Goal: Communication & Community: Answer question/provide support

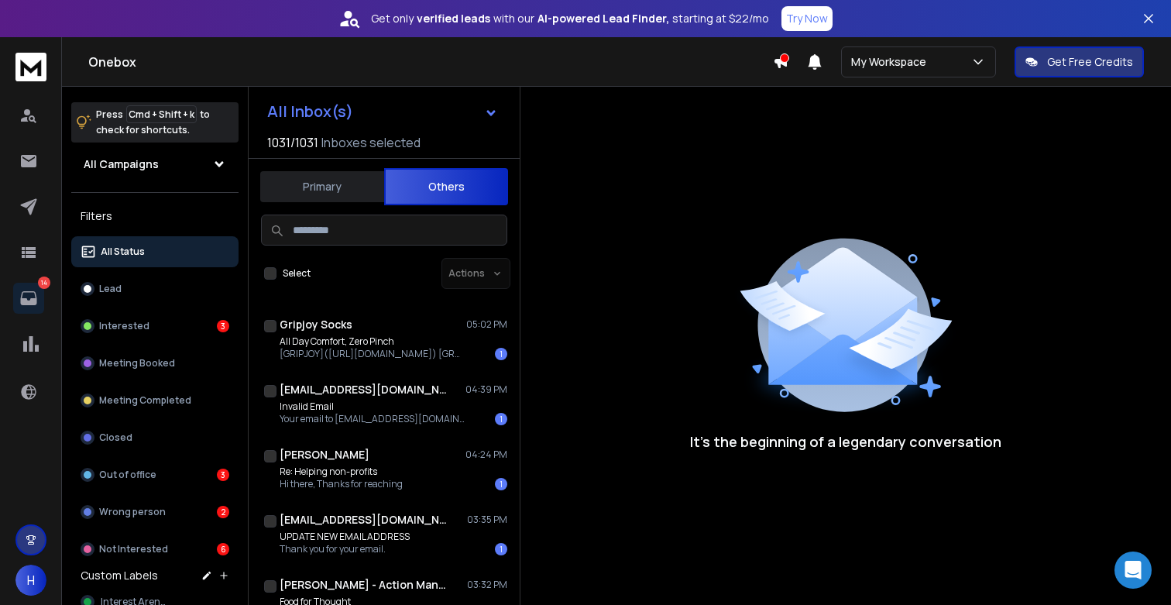
click at [335, 199] on button "Primary" at bounding box center [322, 187] width 124 height 34
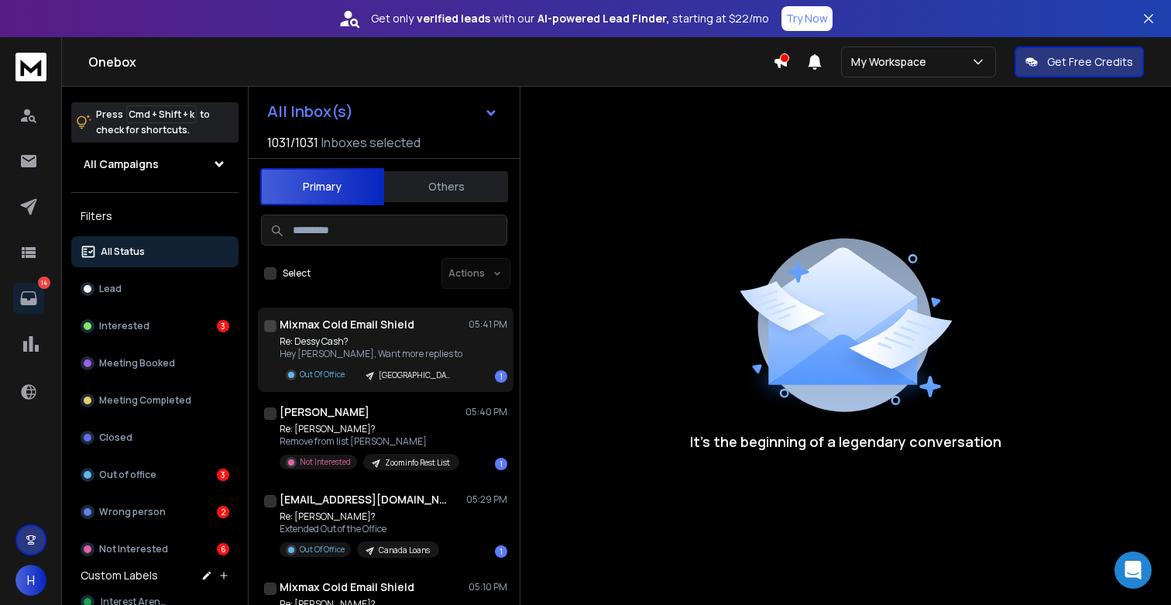
click at [447, 322] on div "Mixmax Cold Email Shield 05:41 PM" at bounding box center [394, 324] width 228 height 15
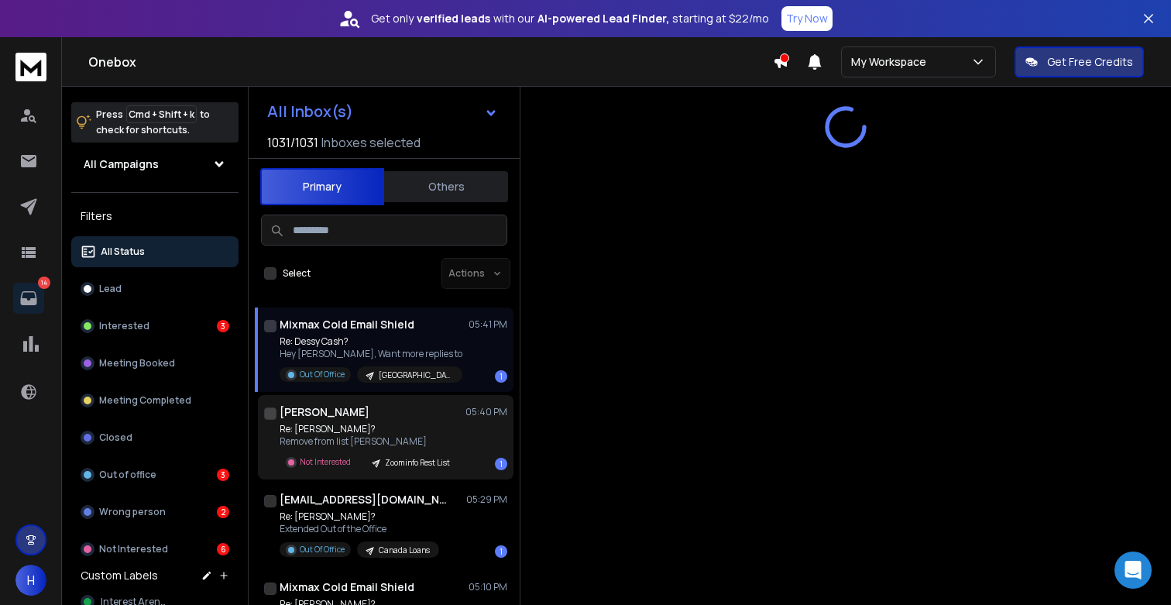
click at [445, 426] on p "Re: [PERSON_NAME]?" at bounding box center [370, 429] width 180 height 12
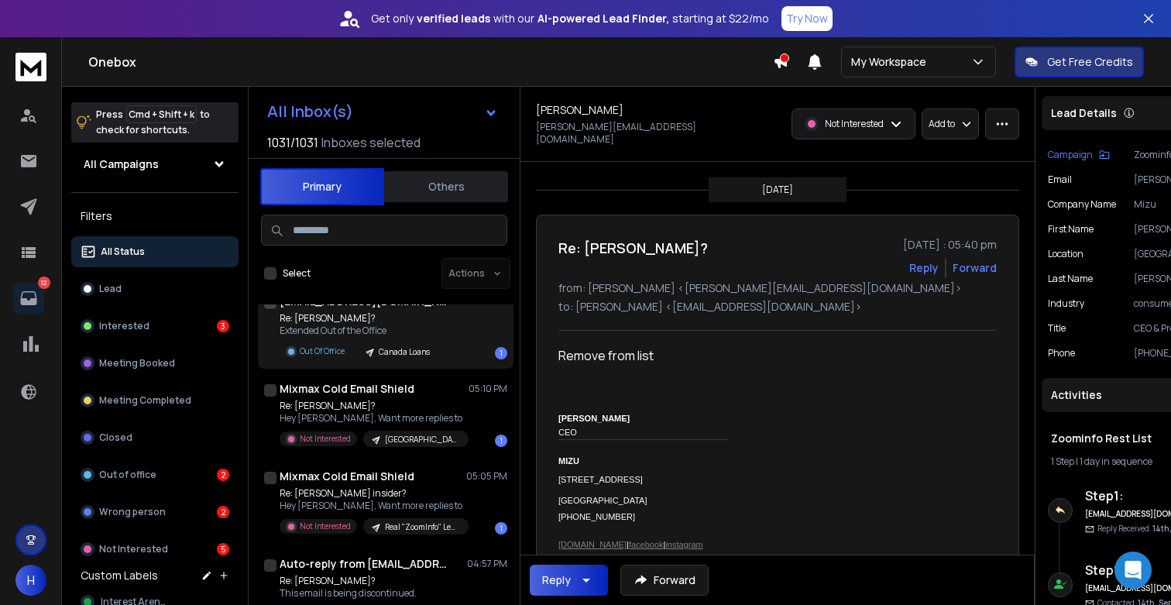
click at [425, 332] on p "Extended Out of the Office" at bounding box center [360, 331] width 160 height 12
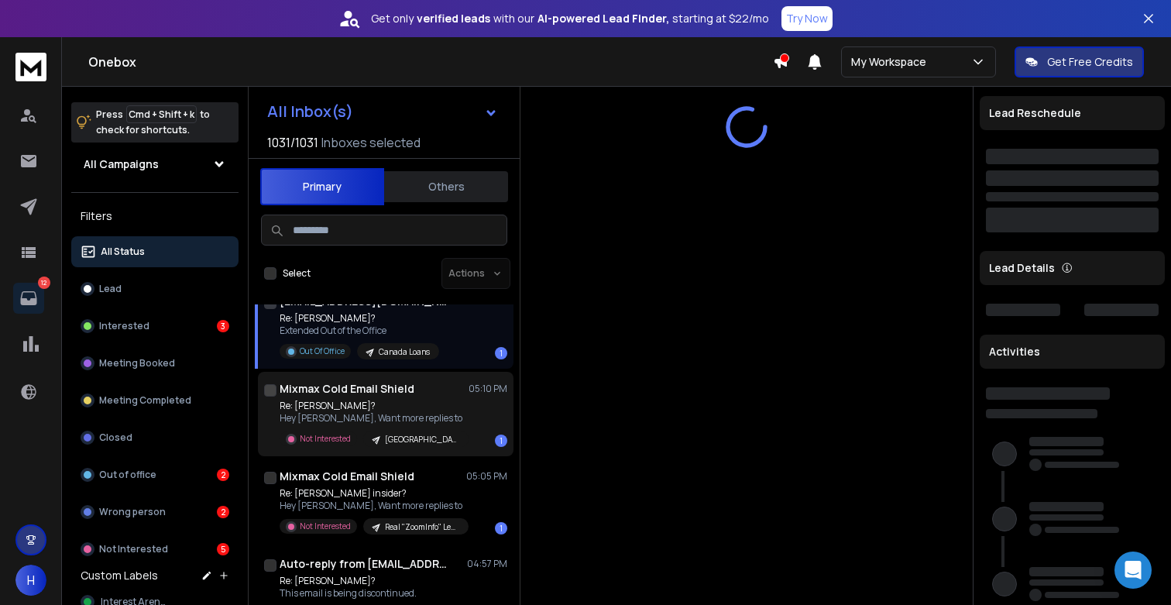
click at [425, 418] on p "Hey [PERSON_NAME], Want more replies to" at bounding box center [373, 418] width 186 height 12
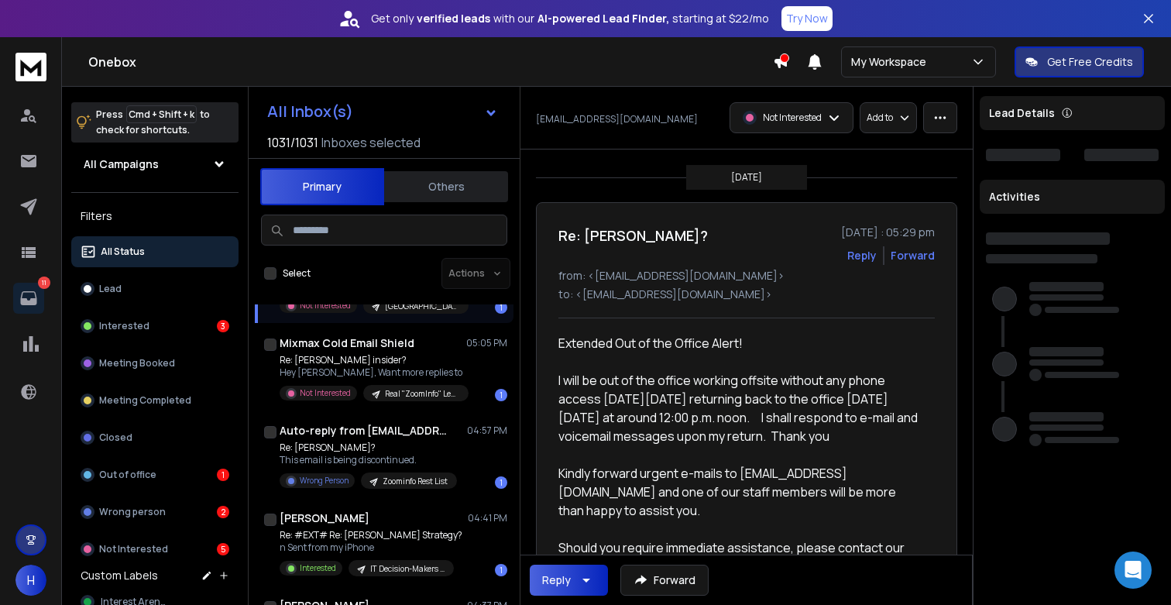
scroll to position [490, 0]
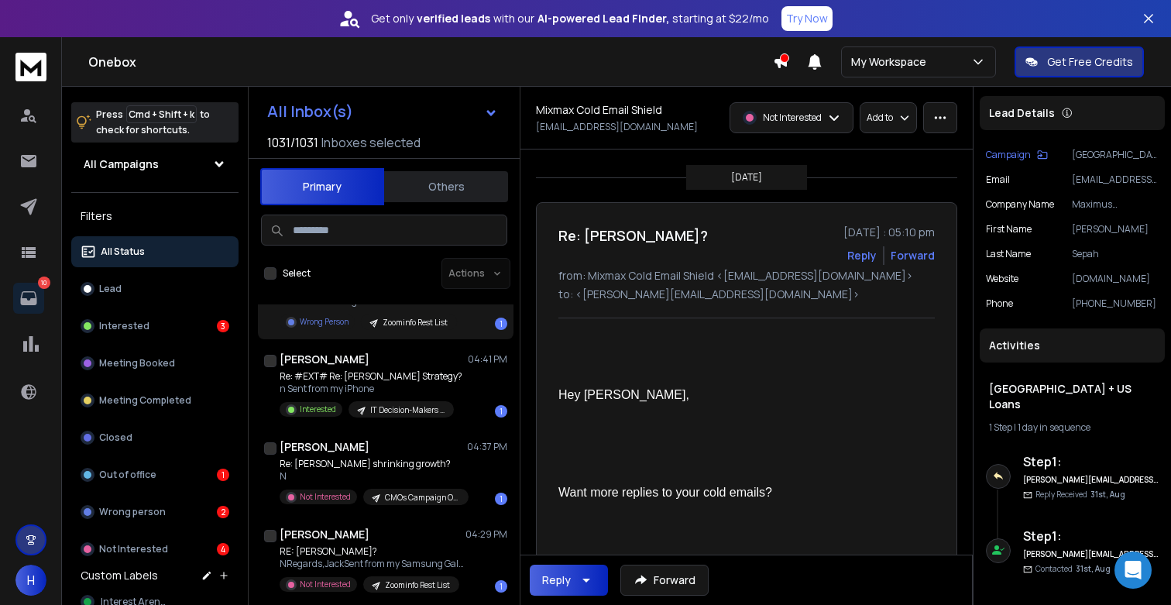
click at [425, 322] on p "Zoominfo Rest List" at bounding box center [415, 323] width 65 height 12
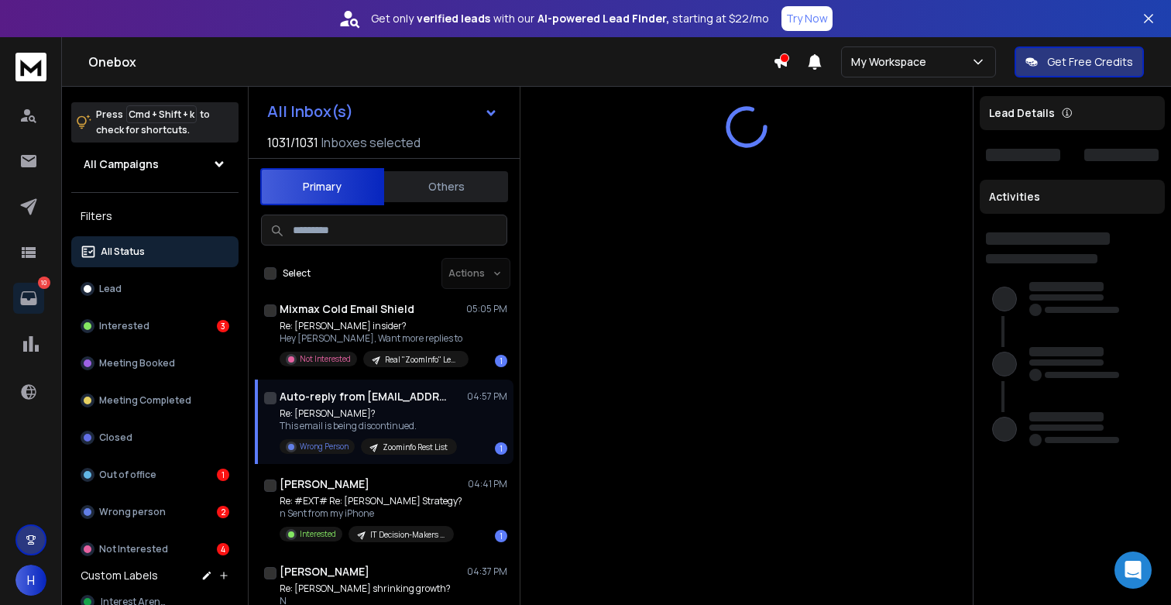
scroll to position [338, 0]
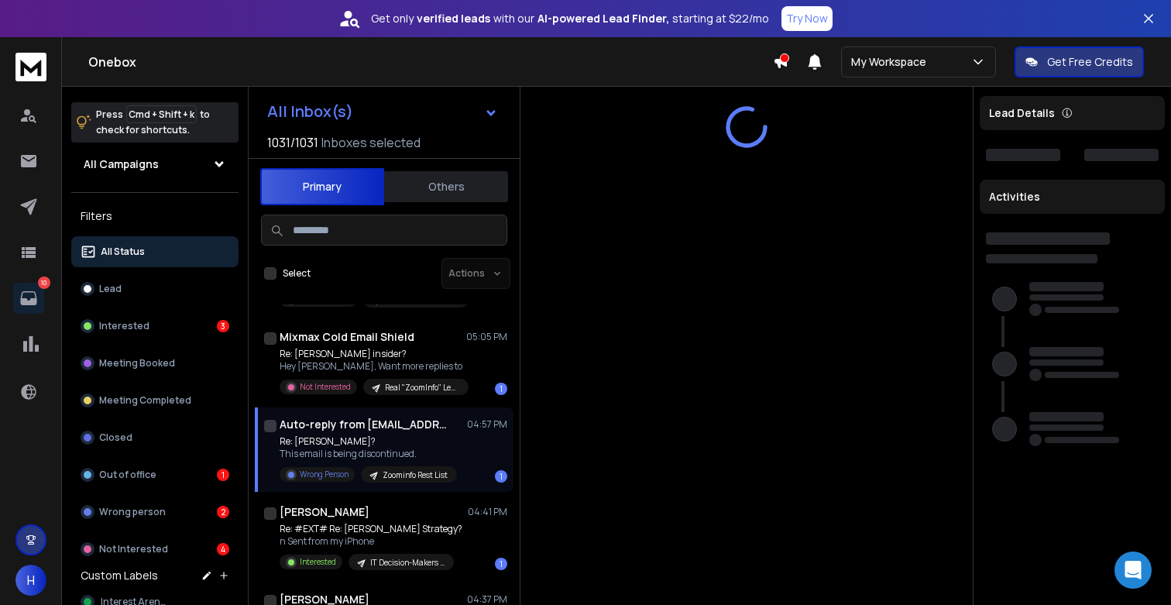
click at [433, 405] on div "Mixmax Cold Email Shield 05:41 PM Re: Dessy Cash? Hey [PERSON_NAME], Want more …" at bounding box center [384, 528] width 271 height 448
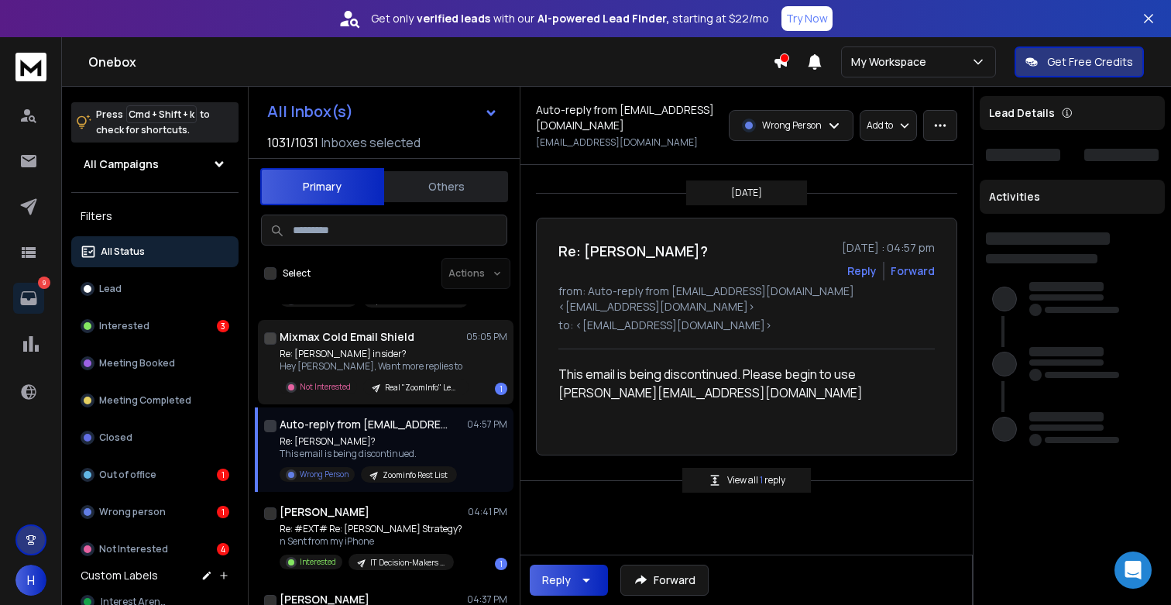
click at [433, 384] on p "Real "ZoomInfo" Lead List" at bounding box center [422, 388] width 74 height 12
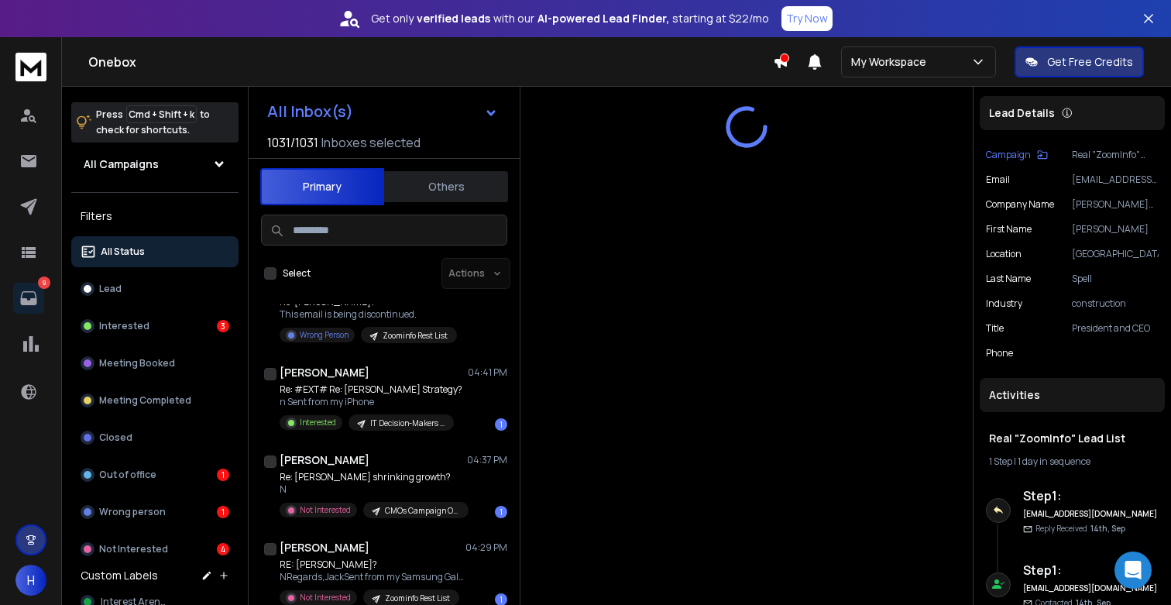
scroll to position [502, 0]
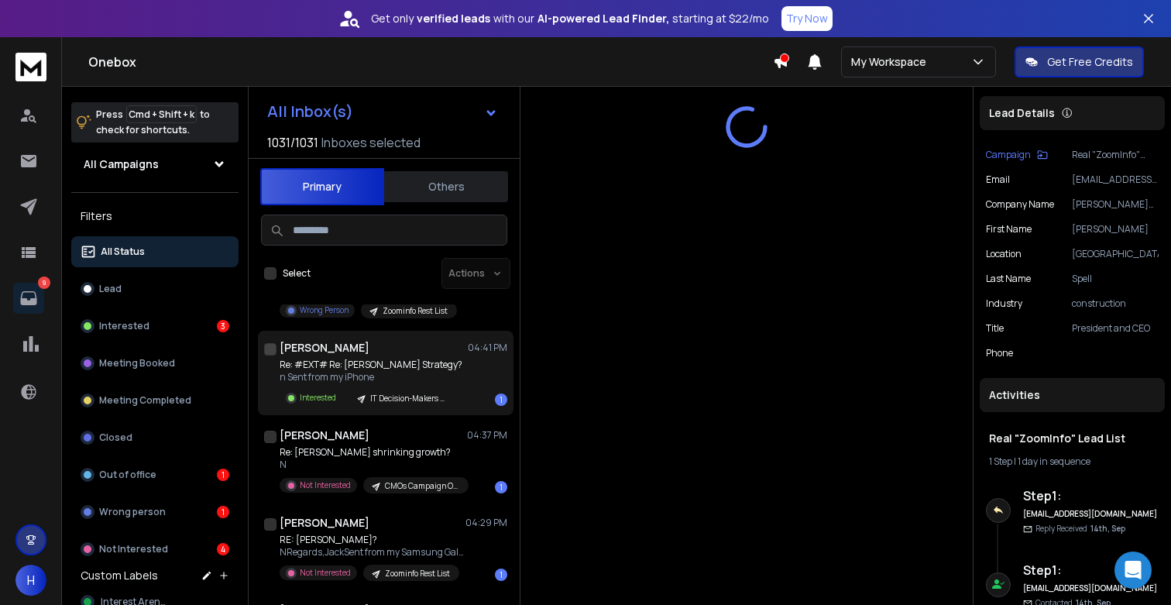
click at [434, 377] on p "n Sent from my iPhone" at bounding box center [371, 377] width 183 height 12
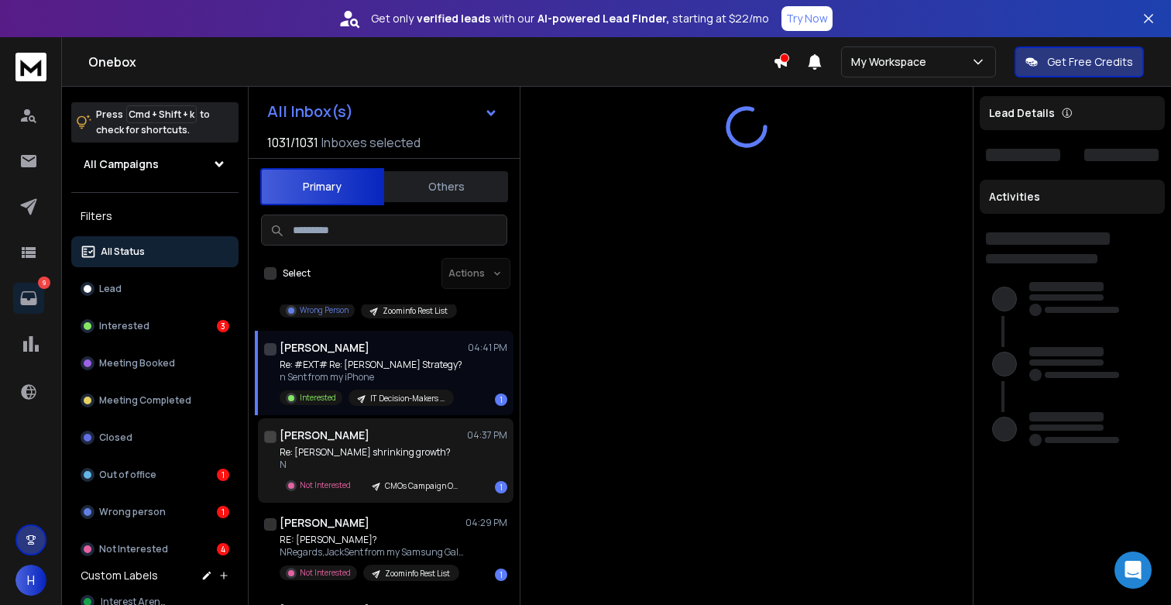
click at [429, 457] on p "Re: [PERSON_NAME] shrinking growth?" at bounding box center [373, 452] width 186 height 12
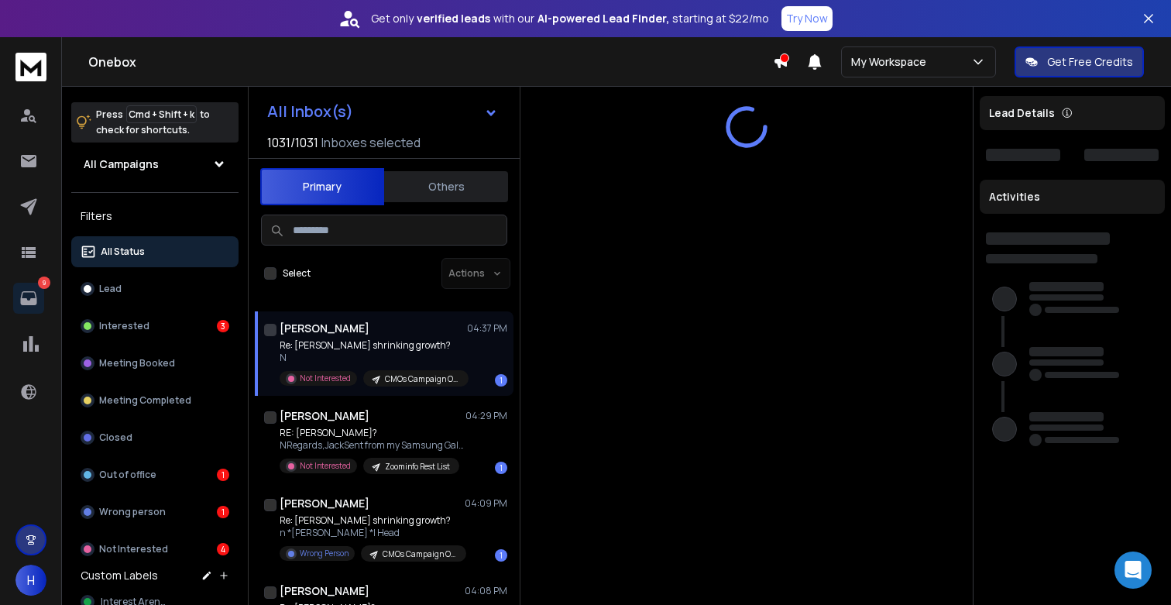
scroll to position [753, 0]
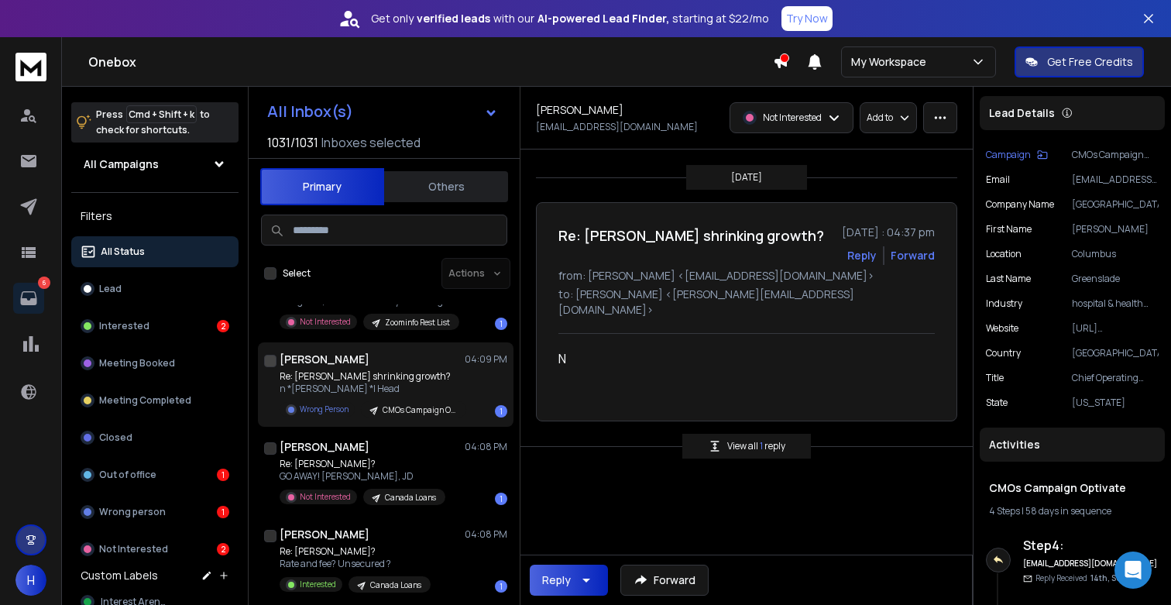
click at [424, 343] on div "[PERSON_NAME] 04:09 PM Re: [PERSON_NAME] shrinking growth? n *[PERSON_NAME] *| …" at bounding box center [386, 384] width 256 height 84
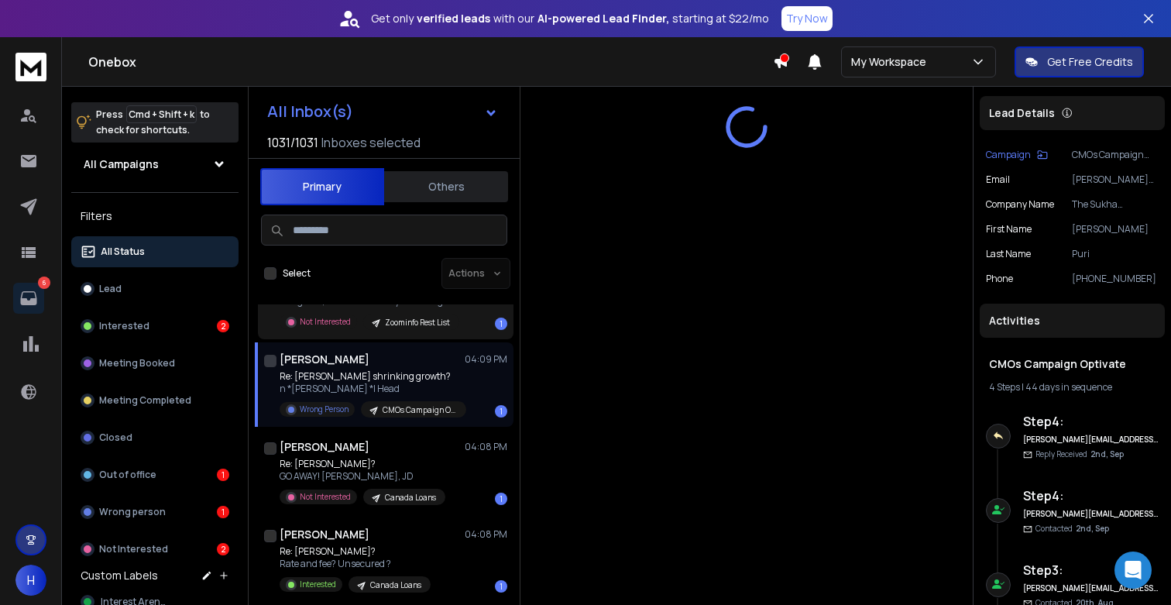
click at [424, 317] on p "Zoominfo Rest List" at bounding box center [417, 323] width 65 height 12
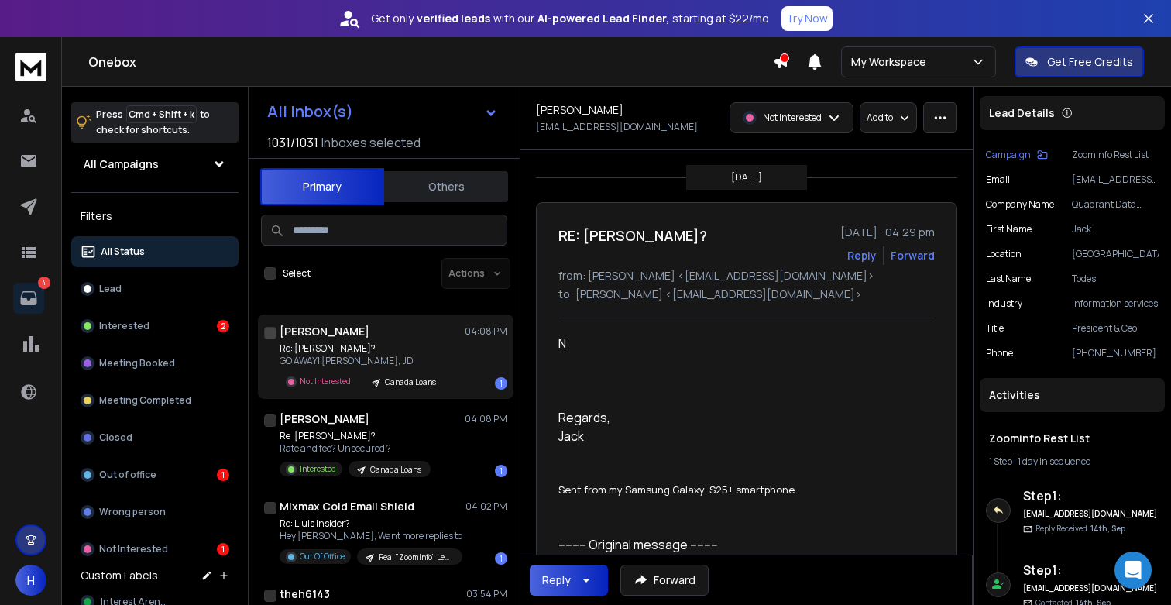
scroll to position [845, 0]
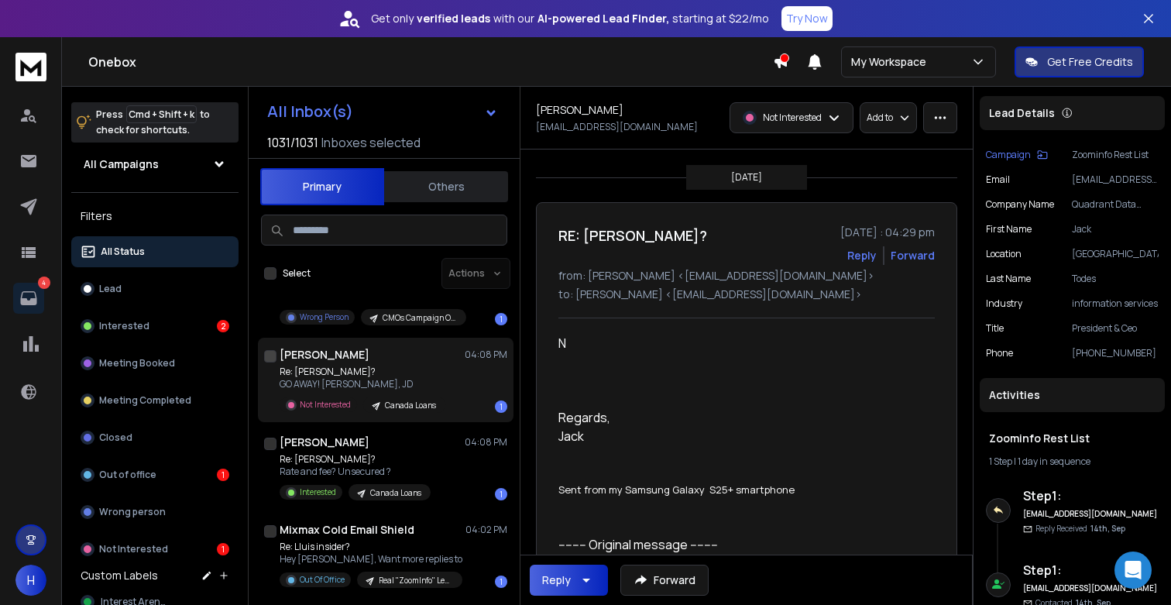
click at [424, 321] on p "CMOs Campaign Optivate" at bounding box center [420, 318] width 74 height 12
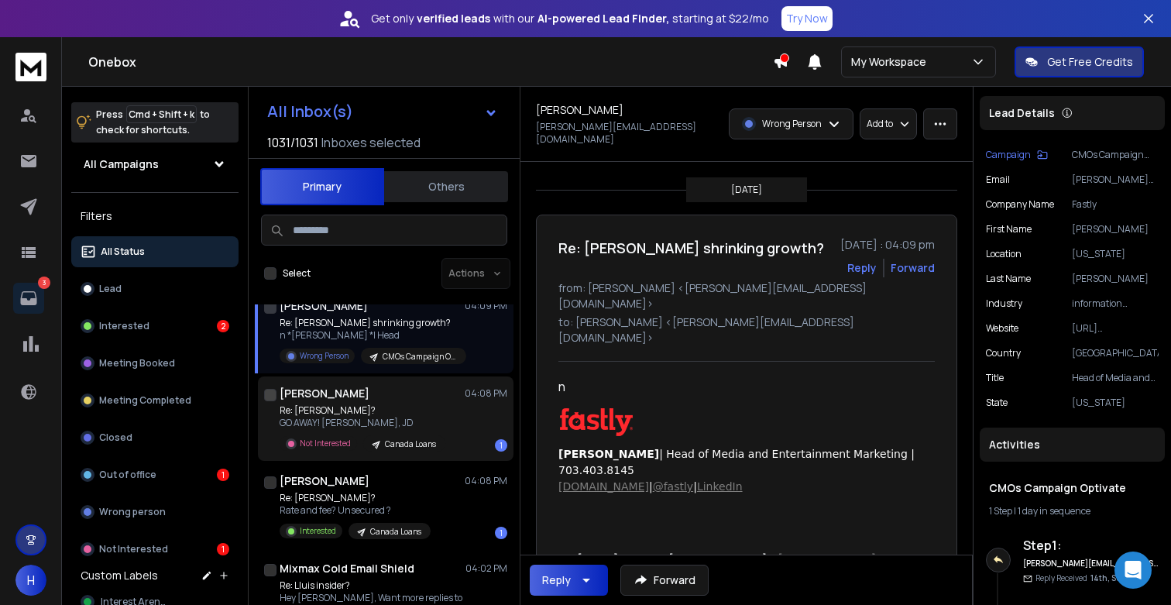
scroll to position [786, 0]
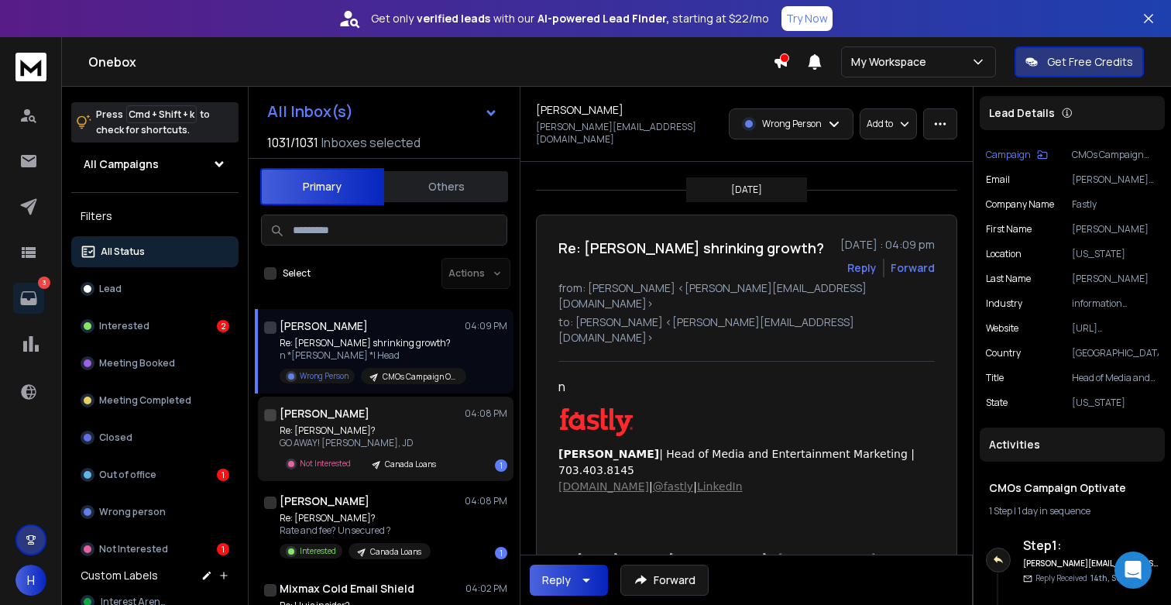
click at [405, 425] on p "Re: [PERSON_NAME]?" at bounding box center [363, 431] width 166 height 12
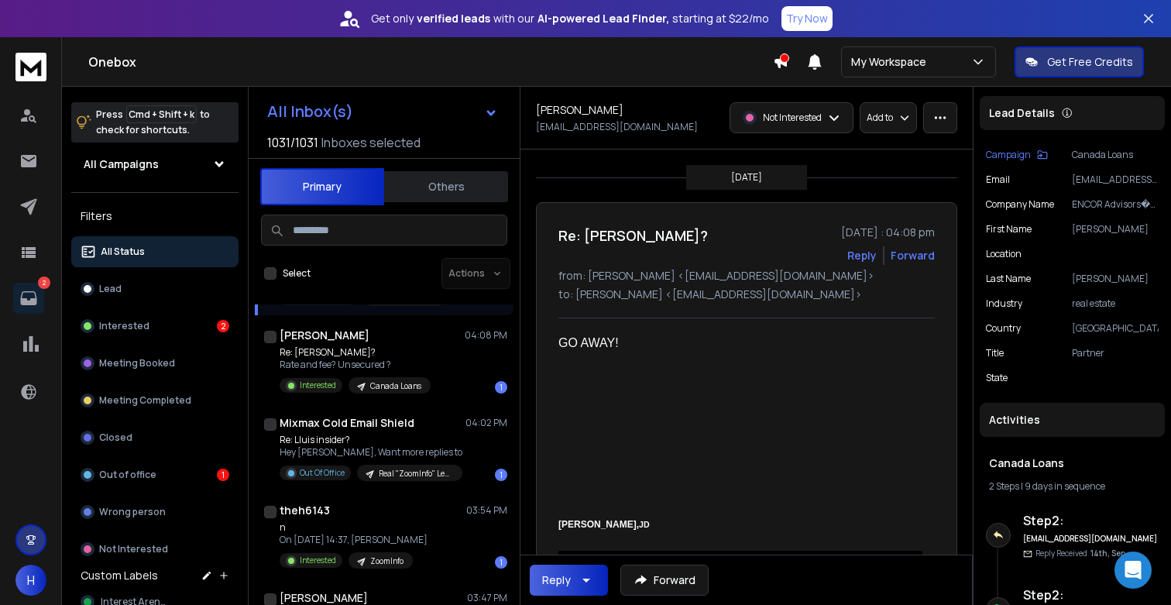
scroll to position [1030, 0]
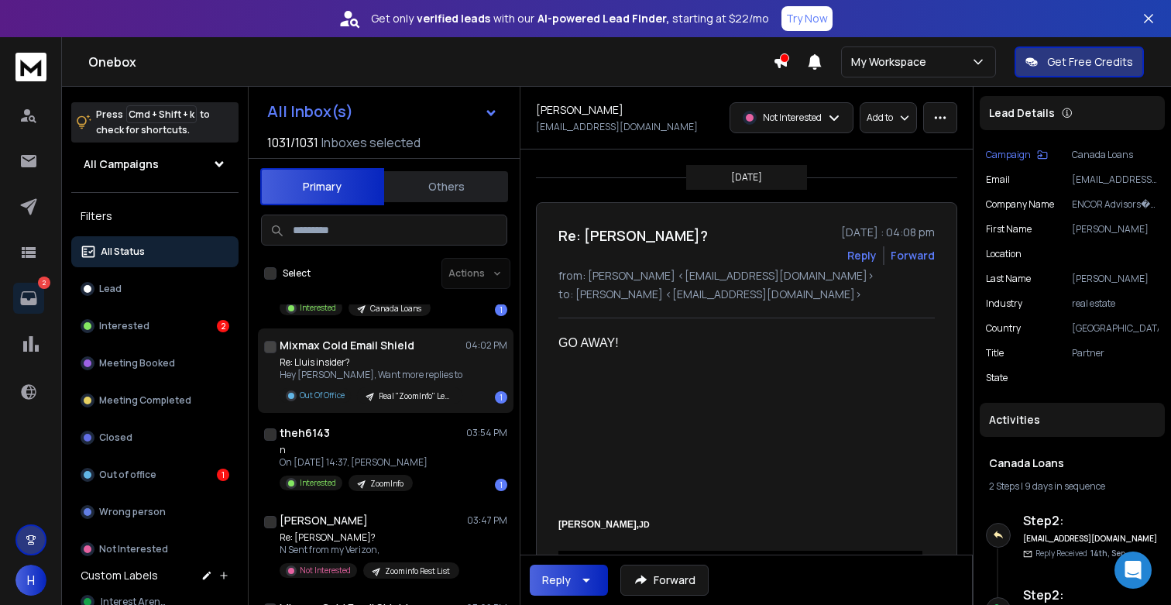
click at [415, 391] on p "Real "ZoomInfo" Lead List" at bounding box center [416, 396] width 74 height 12
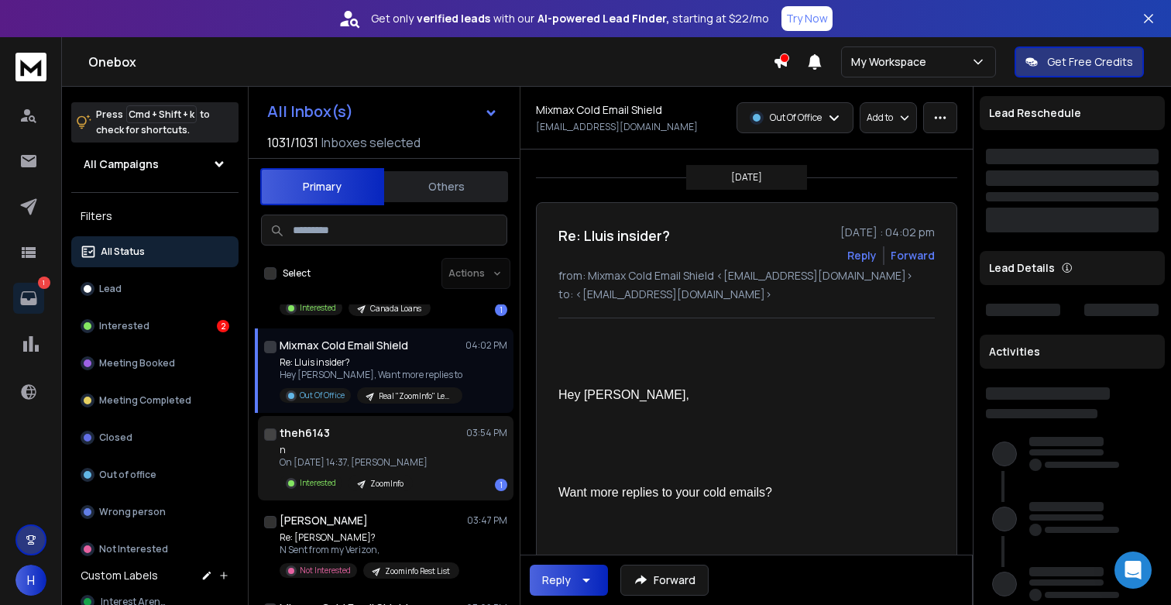
click at [408, 464] on p "On [DATE] 14:37, [PERSON_NAME]" at bounding box center [354, 462] width 148 height 12
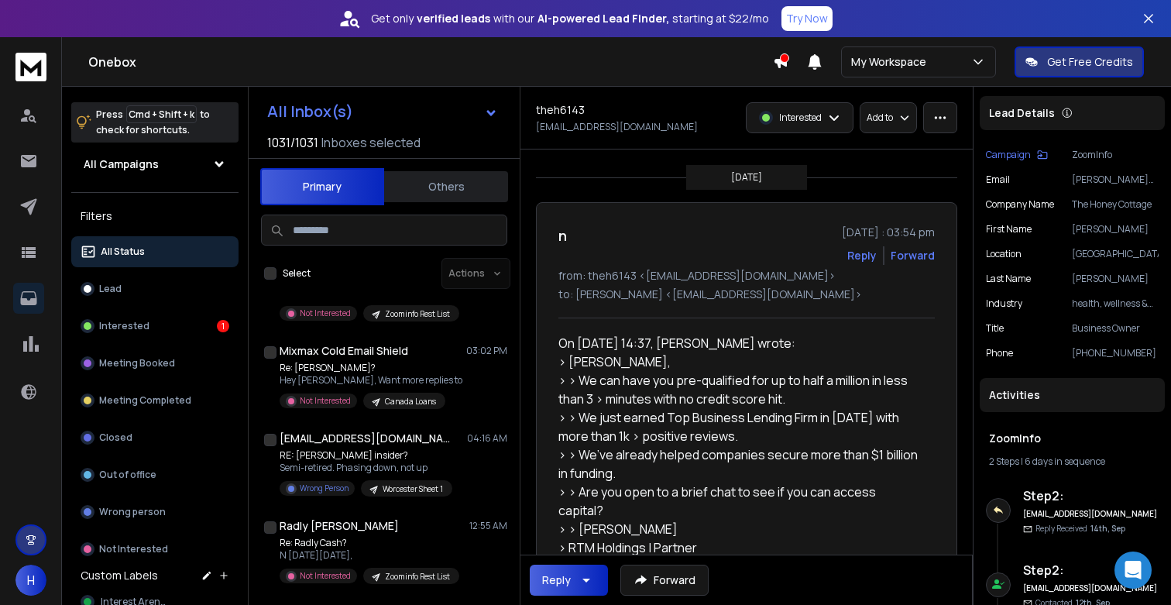
scroll to position [1304, 0]
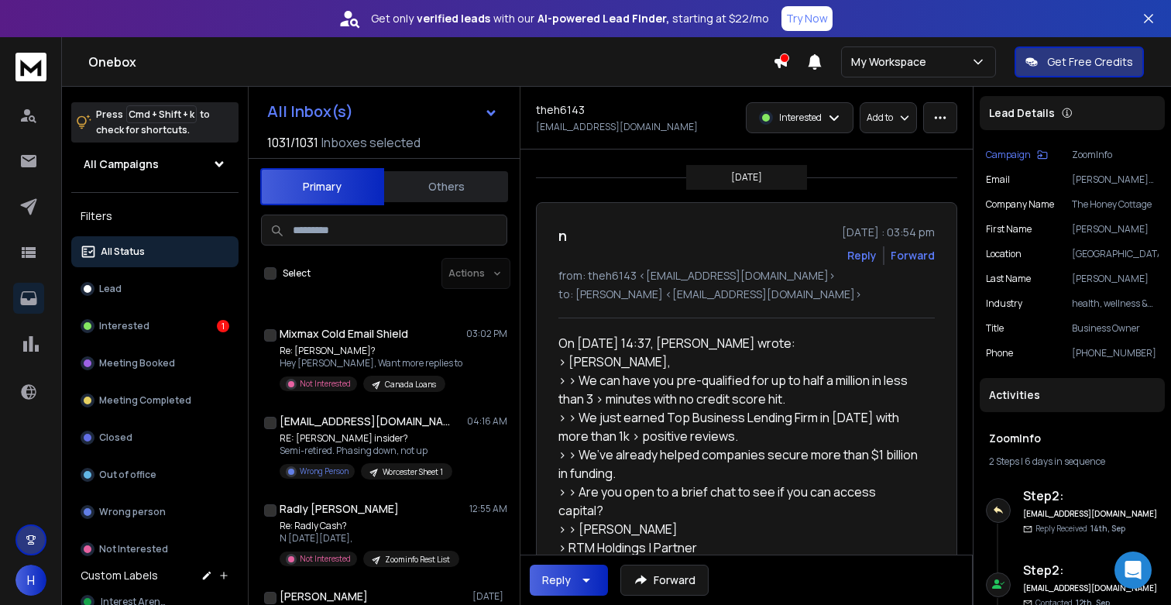
click at [416, 180] on button "Others" at bounding box center [446, 187] width 124 height 34
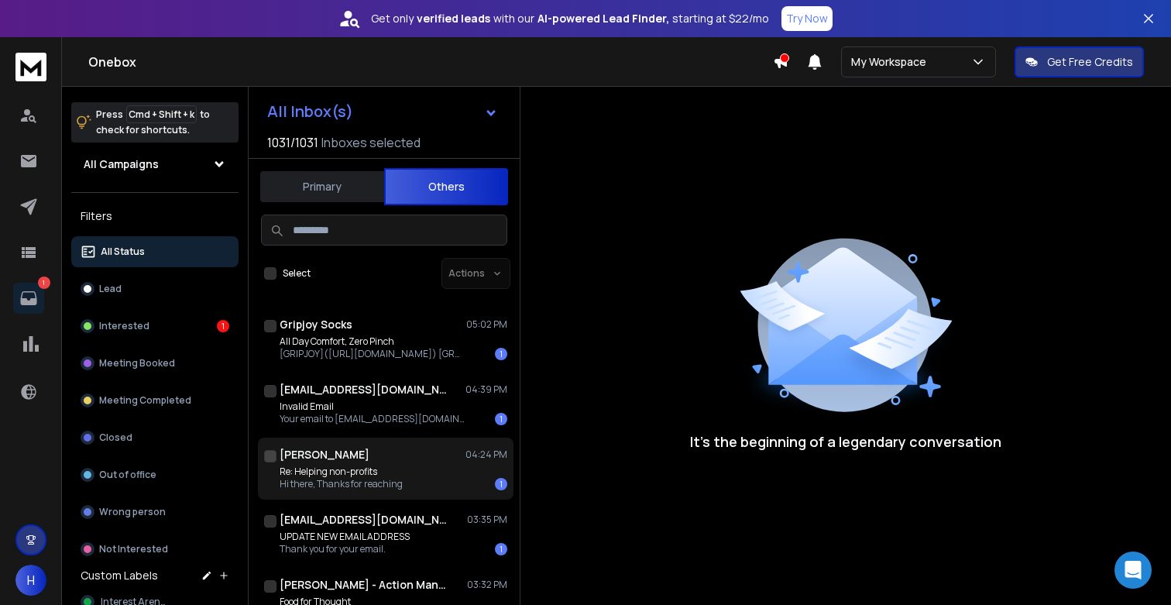
click at [370, 472] on p "Re: Helping non-profits" at bounding box center [341, 472] width 123 height 12
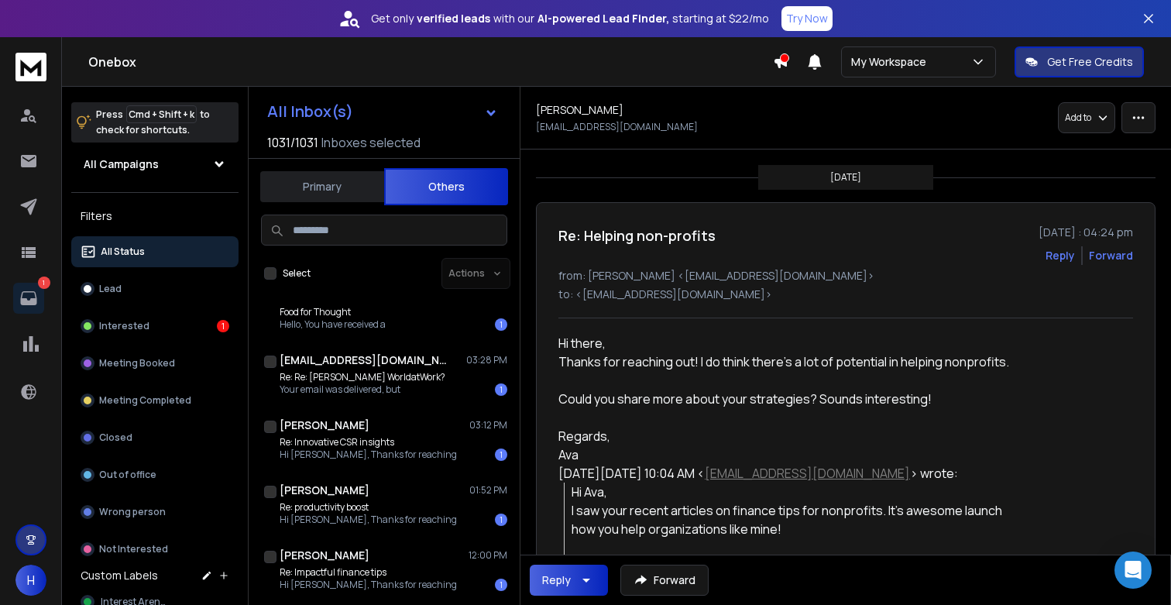
scroll to position [285, 0]
